Goal: Task Accomplishment & Management: Use online tool/utility

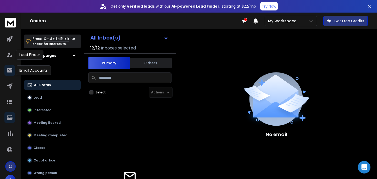
click at [10, 69] on icon at bounding box center [9, 70] width 5 height 4
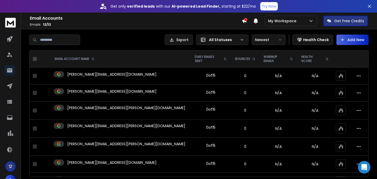
click at [36, 73] on td at bounding box center [40, 76] width 21 height 17
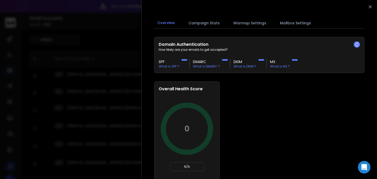
click at [112, 57] on div at bounding box center [188, 89] width 377 height 179
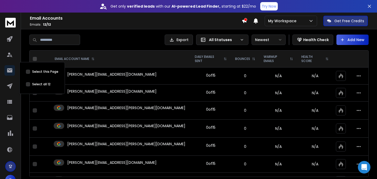
click at [34, 59] on button "Select this Page" at bounding box center [35, 59] width 4 height 4
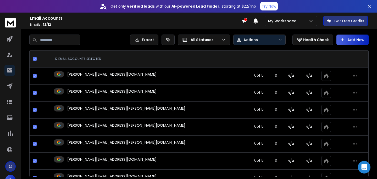
click at [270, 41] on div "Actions" at bounding box center [257, 39] width 40 height 5
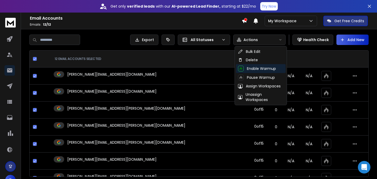
click at [268, 65] on div "Enable Warmup" at bounding box center [261, 68] width 50 height 9
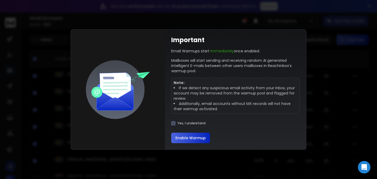
click at [186, 127] on div "Yes, I understand" at bounding box center [188, 123] width 34 height 10
click at [187, 122] on label "Yes, I understand" at bounding box center [191, 123] width 28 height 4
click at [170, 119] on div "Important Email Warmups start Immediately once enabled. Mailboxes will start se…" at bounding box center [235, 90] width 141 height 120
click at [170, 122] on div "Important Email Warmups start Immediately once enabled. Mailboxes will start se…" at bounding box center [235, 90] width 141 height 120
click at [172, 122] on button "Yes, I understand" at bounding box center [173, 123] width 4 height 4
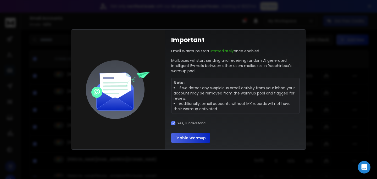
click at [180, 140] on button "Enable Warmup" at bounding box center [190, 138] width 39 height 10
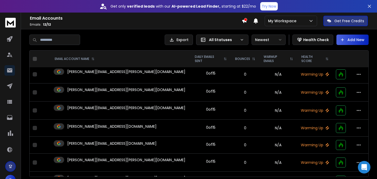
scroll to position [48, 0]
